Goal: Information Seeking & Learning: Check status

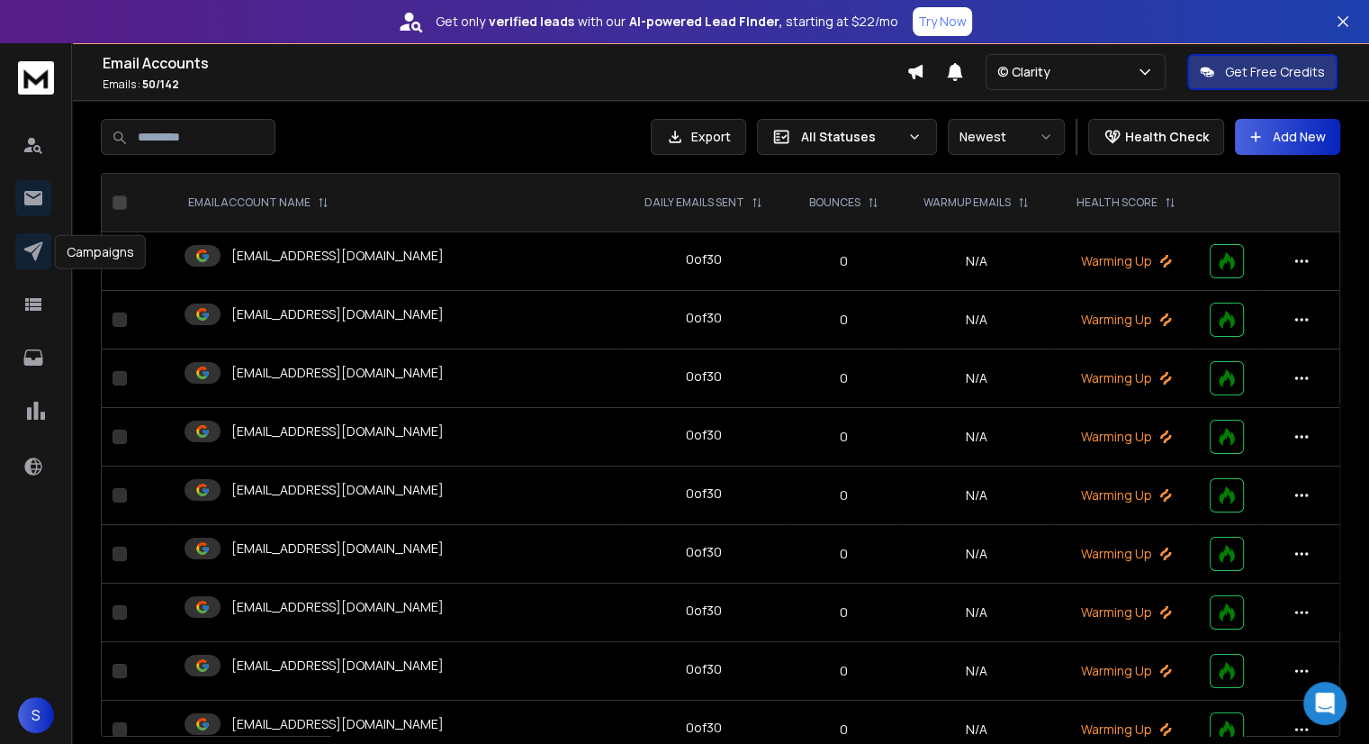
click at [38, 260] on icon at bounding box center [34, 251] width 22 height 22
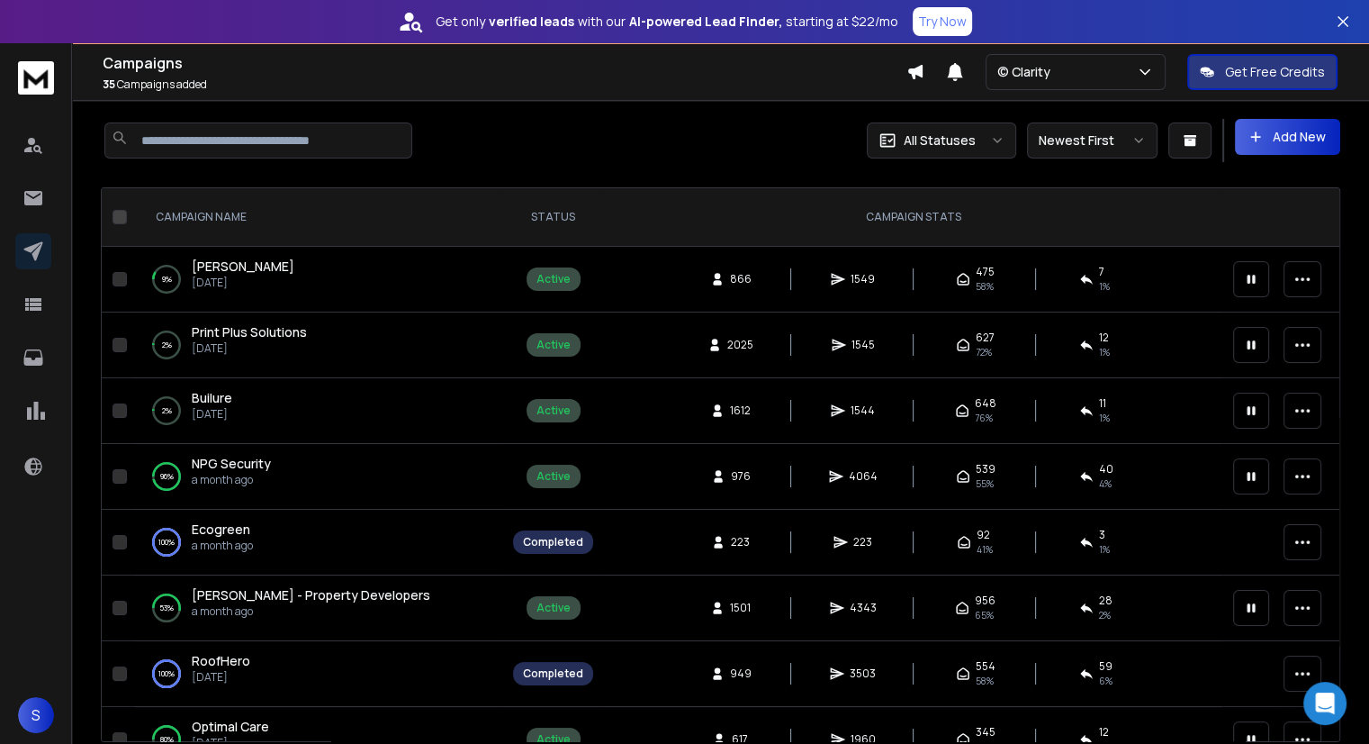
click at [405, 354] on div "2 % Print Plus Solutions [DATE]" at bounding box center [318, 344] width 332 height 43
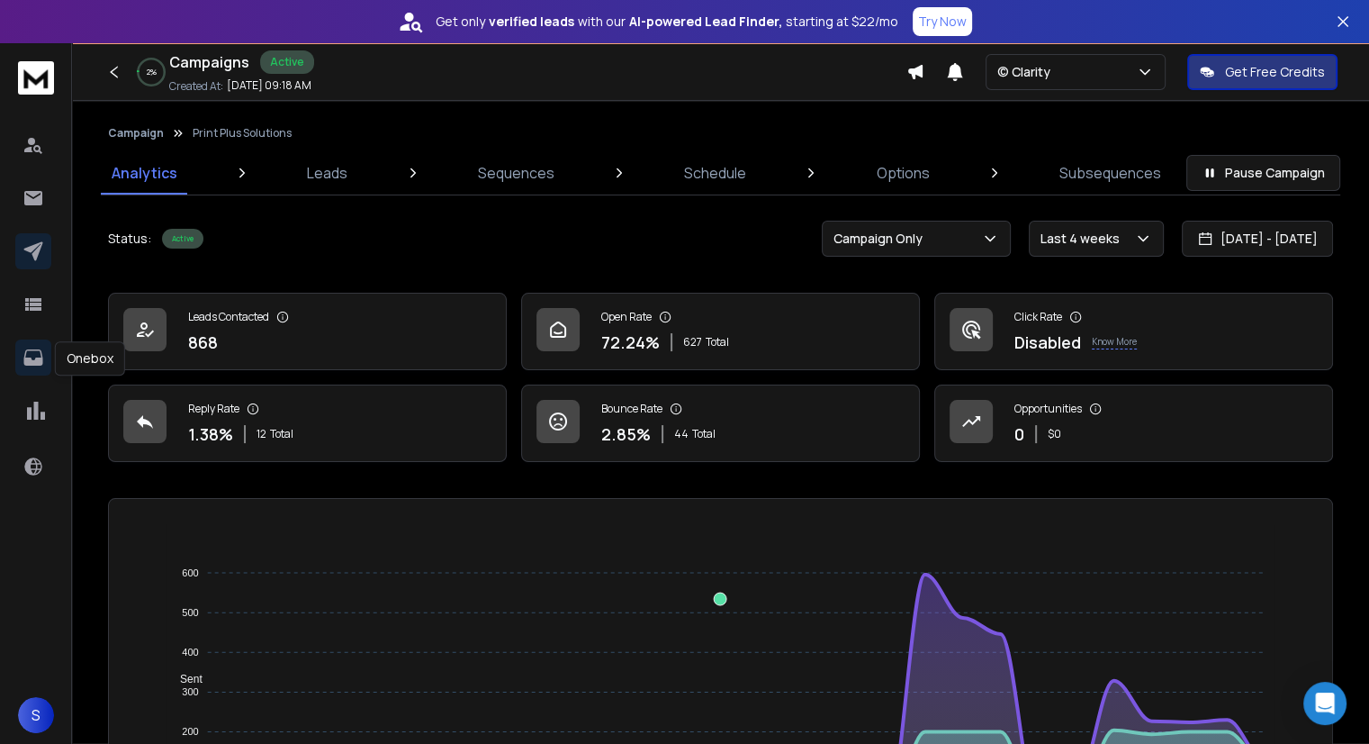
click at [32, 354] on icon at bounding box center [34, 358] width 22 height 22
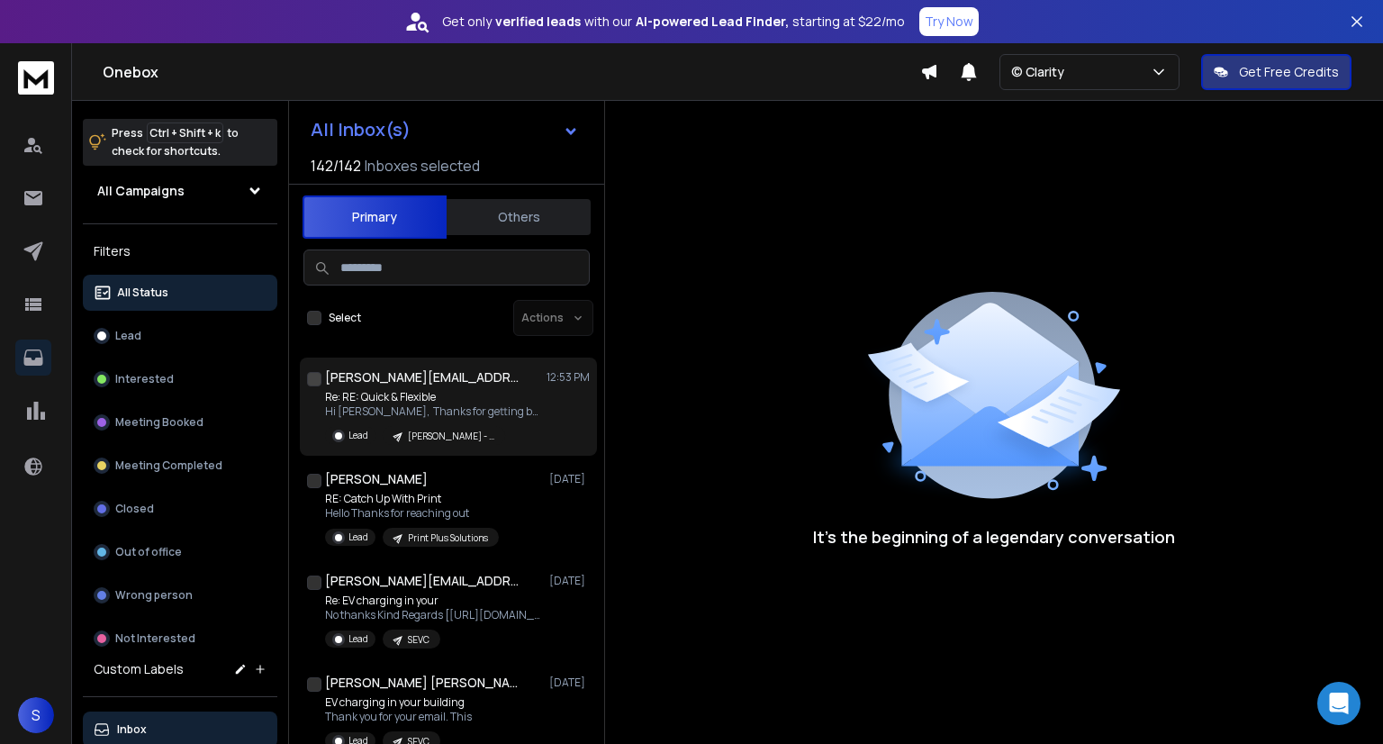
click at [431, 419] on div "Re: RE: Quick & Flexible Hi [PERSON_NAME], Thanks for getting back Lead [PERSON…" at bounding box center [433, 417] width 216 height 55
